Goal: Task Accomplishment & Management: Use online tool/utility

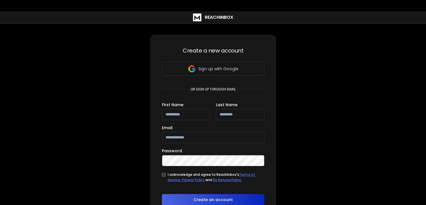
click at [232, 32] on button "Later" at bounding box center [231, 36] width 25 height 14
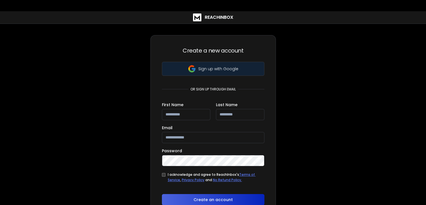
click at [233, 64] on button "Sign up with Google" at bounding box center [213, 69] width 103 height 14
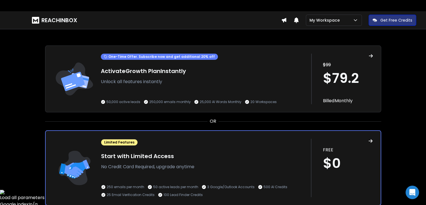
scroll to position [27, 0]
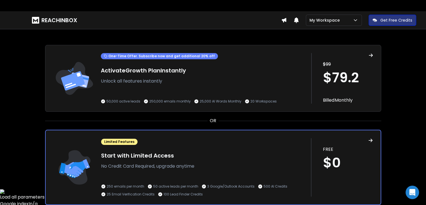
click at [356, 161] on h1 "$0" at bounding box center [348, 162] width 50 height 13
click at [358, 147] on p "FREE" at bounding box center [348, 149] width 50 height 7
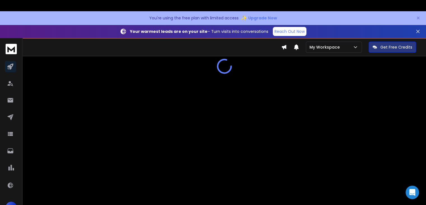
click at [153, 184] on div "You're using the free plan with limited access ✨ Upgrade Now Your warmest leads…" at bounding box center [213, 109] width 426 height 205
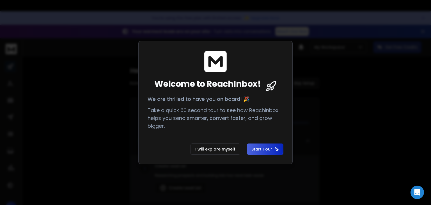
click at [257, 149] on span "Start Tour" at bounding box center [264, 149] width 27 height 6
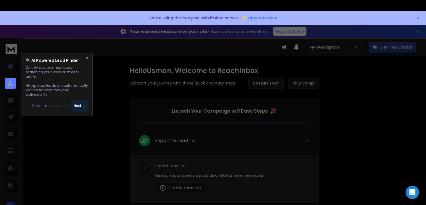
click at [77, 104] on button "Next →" at bounding box center [79, 105] width 17 height 11
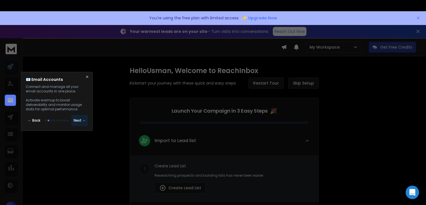
click at [82, 119] on button "Next →" at bounding box center [79, 120] width 17 height 11
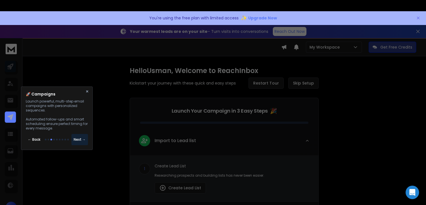
click at [82, 137] on button "Next →" at bounding box center [79, 139] width 17 height 11
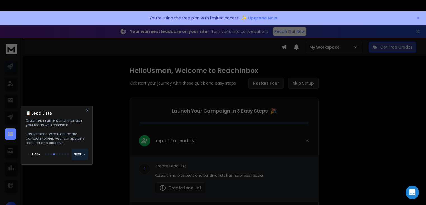
click at [81, 151] on button "Next →" at bounding box center [79, 153] width 17 height 11
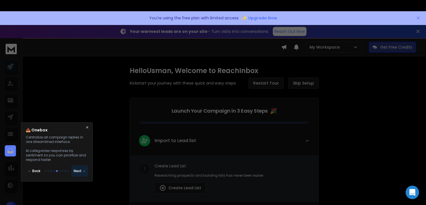
click at [82, 172] on button "Next →" at bounding box center [79, 170] width 17 height 11
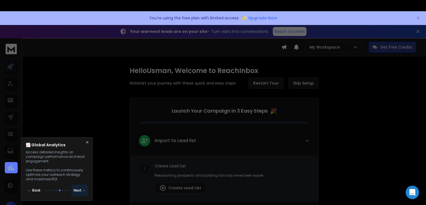
click at [86, 194] on button "Next →" at bounding box center [79, 189] width 17 height 11
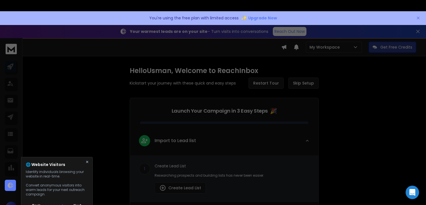
scroll to position [79, 0]
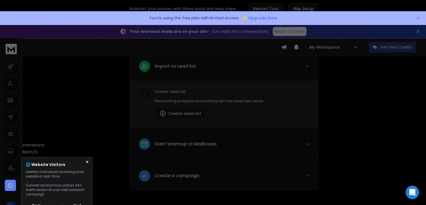
click at [88, 162] on button "×" at bounding box center [88, 161] width 4 height 5
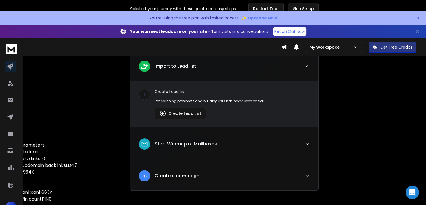
click at [88, 162] on div "Hello Usman , Welcome to ReachInbox Kickstart your journey with these quick and…" at bounding box center [224, 91] width 386 height 216
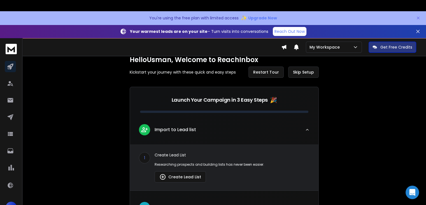
scroll to position [0, 0]
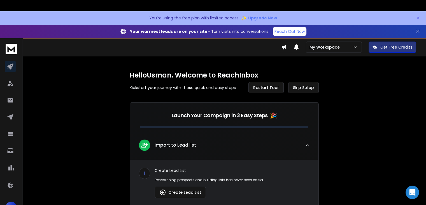
click at [225, 100] on div "Hello Usman , Welcome to ReachInbox Kickstart your journey with these quick and…" at bounding box center [224, 170] width 386 height 216
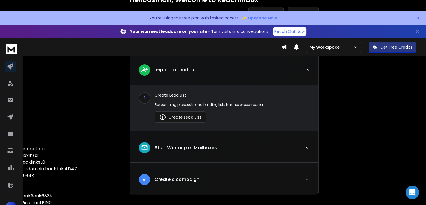
scroll to position [79, 0]
